Goal: Task Accomplishment & Management: Use online tool/utility

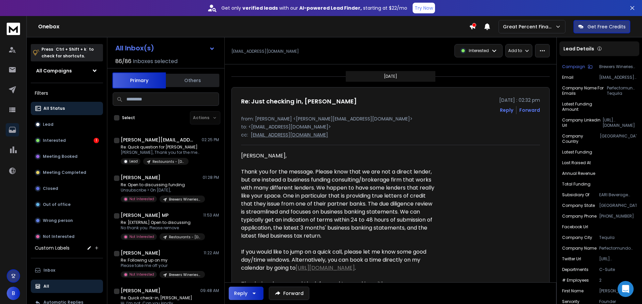
scroll to position [434, 0]
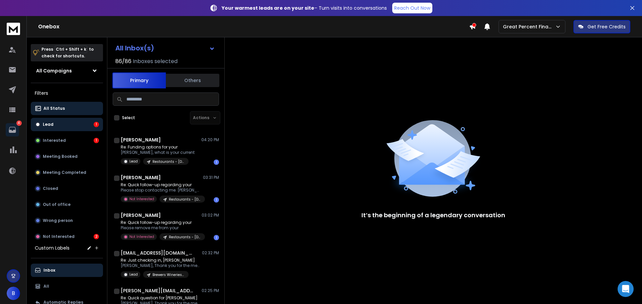
click at [48, 123] on p "Lead" at bounding box center [48, 124] width 11 height 5
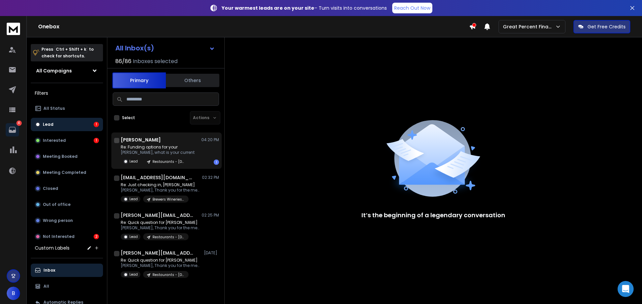
click at [155, 145] on p "Re: Funding options for your" at bounding box center [158, 147] width 74 height 5
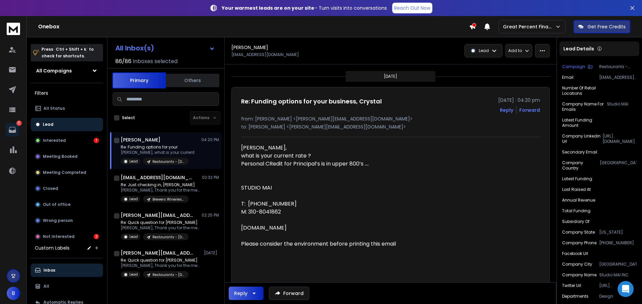
click at [541, 49] on icon "button" at bounding box center [542, 51] width 6 height 6
click at [525, 65] on div "Mark as unread" at bounding box center [522, 65] width 44 height 7
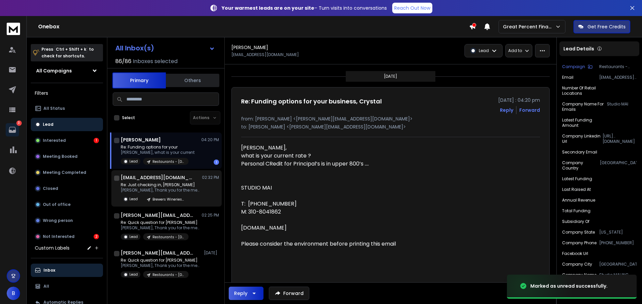
click at [155, 192] on p "[PERSON_NAME], Thank you for the message." at bounding box center [161, 190] width 80 height 5
